Goal: Check status: Check status

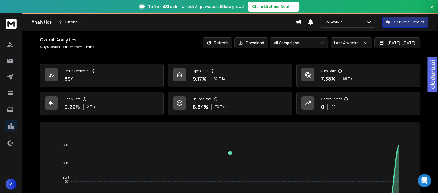
drag, startPoint x: 206, startPoint y: 42, endPoint x: 229, endPoint y: 99, distance: 60.8
click at [214, 42] on p "Refresh" at bounding box center [221, 43] width 15 height 6
